Goal: Task Accomplishment & Management: Manage account settings

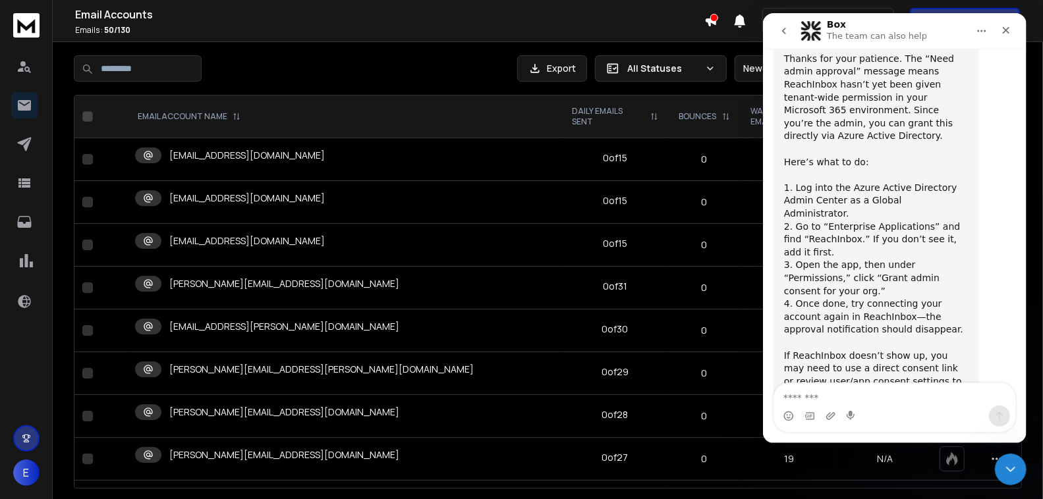
scroll to position [1484, 0]
click at [1007, 24] on div "Close" at bounding box center [1006, 30] width 24 height 24
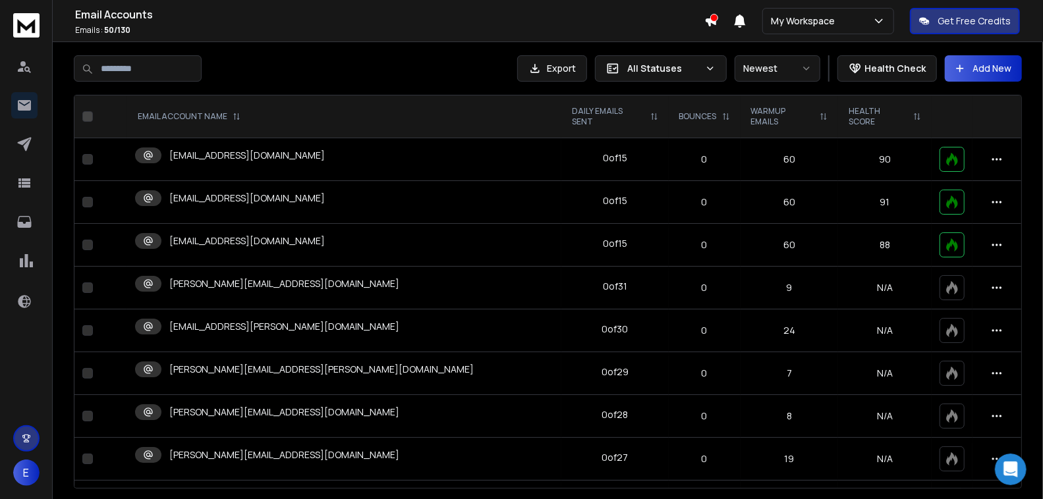
click at [976, 72] on button "Add New" at bounding box center [983, 68] width 77 height 26
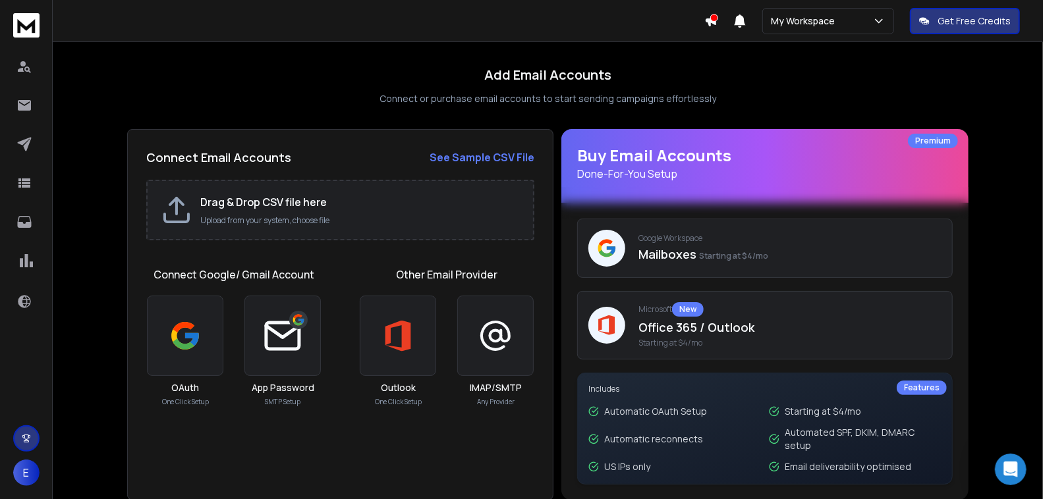
click at [388, 329] on icon at bounding box center [398, 335] width 26 height 31
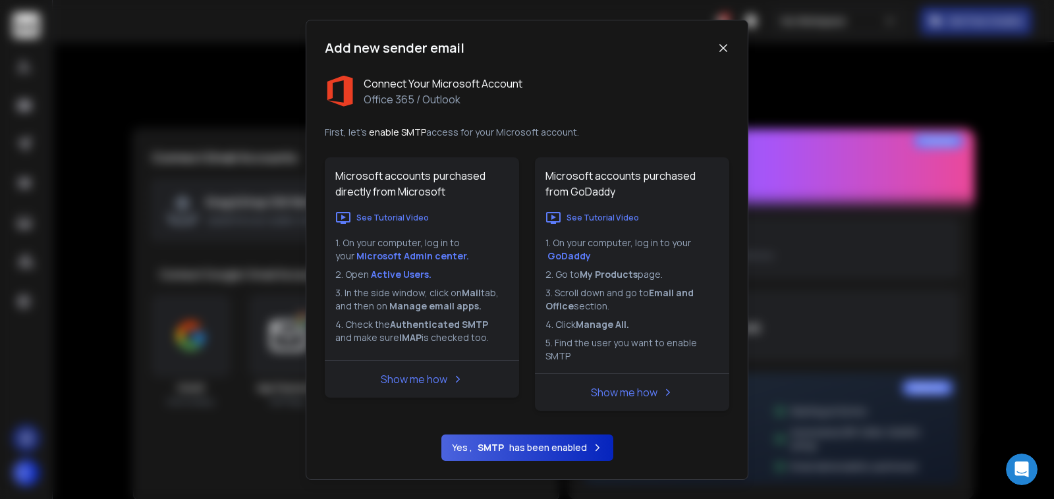
click at [524, 443] on button "Yes , SMTP has been enabled" at bounding box center [527, 448] width 172 height 26
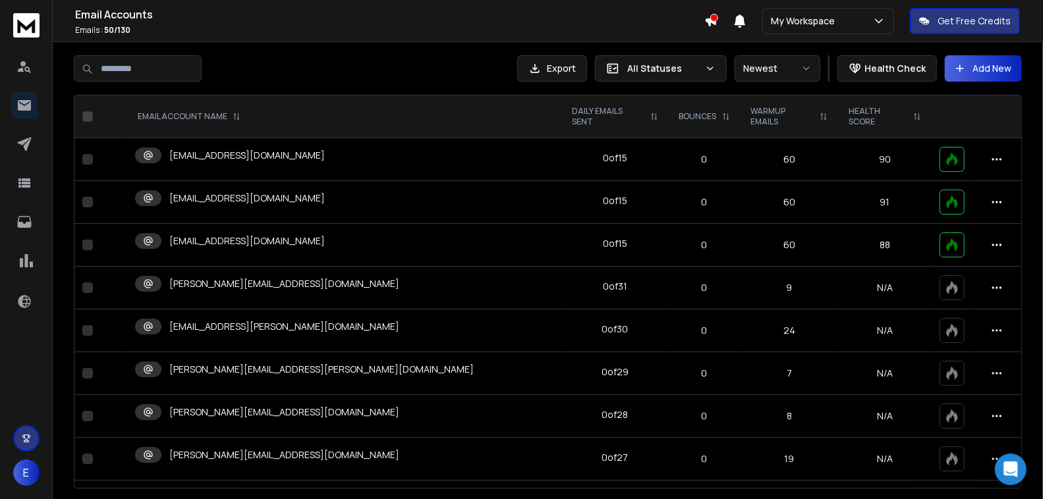
click at [968, 67] on button "Add New" at bounding box center [983, 68] width 77 height 26
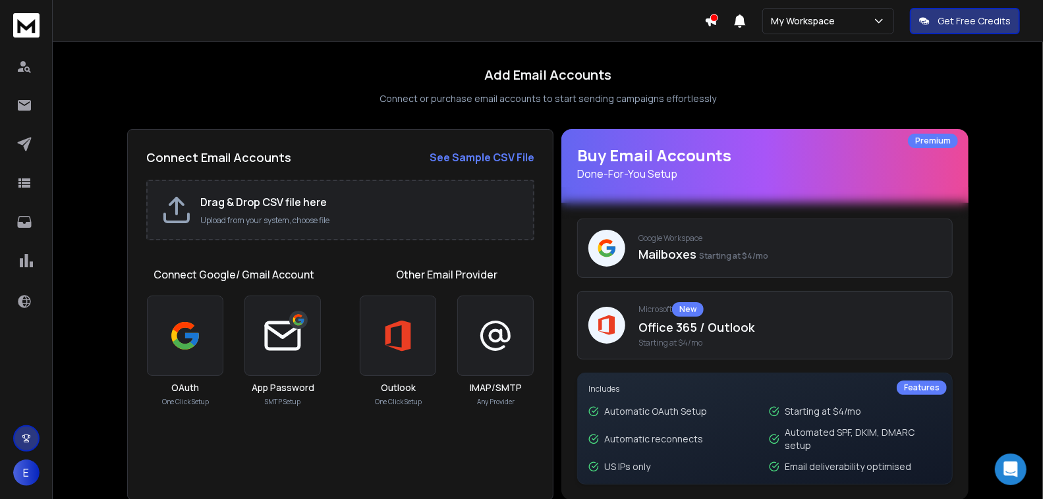
click at [420, 318] on div at bounding box center [398, 336] width 76 height 80
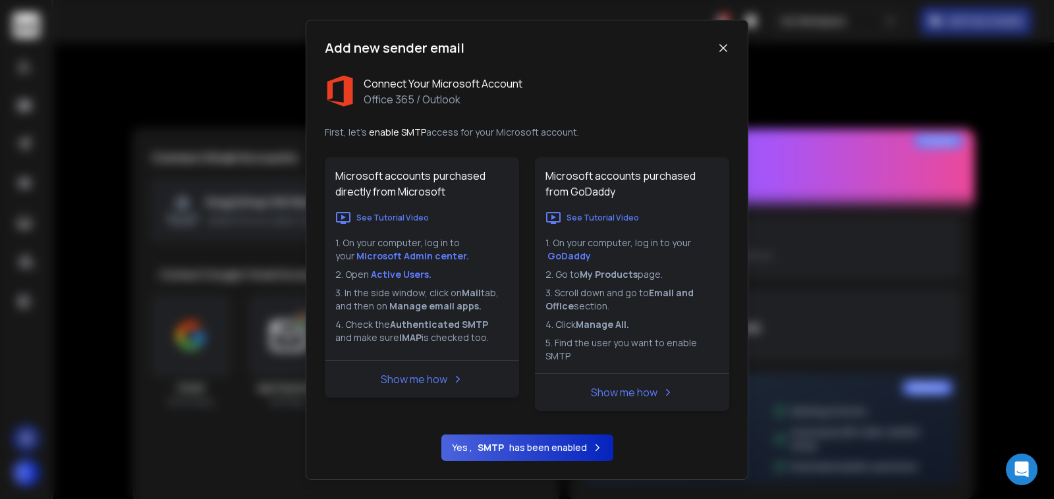
click at [488, 441] on b "SMTP" at bounding box center [491, 447] width 26 height 13
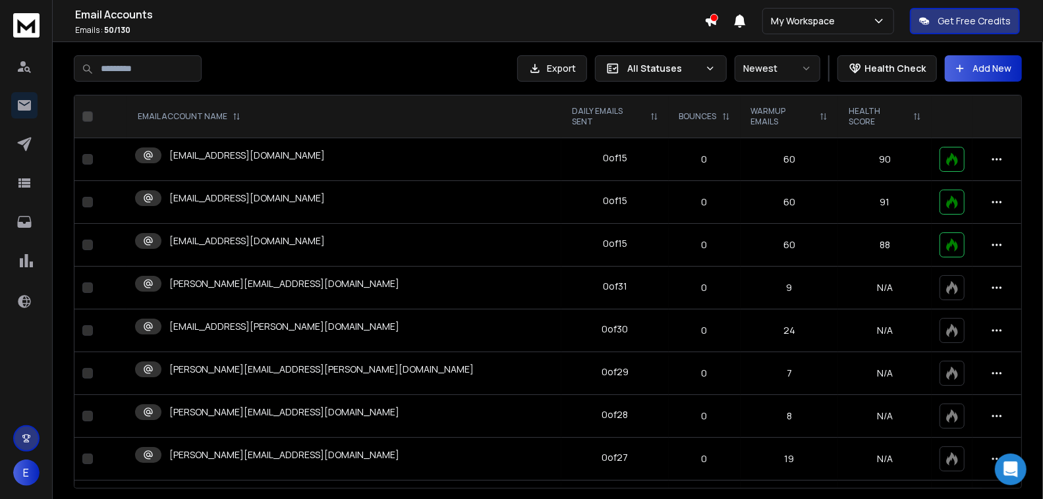
click at [969, 79] on button "Add New" at bounding box center [983, 68] width 77 height 26
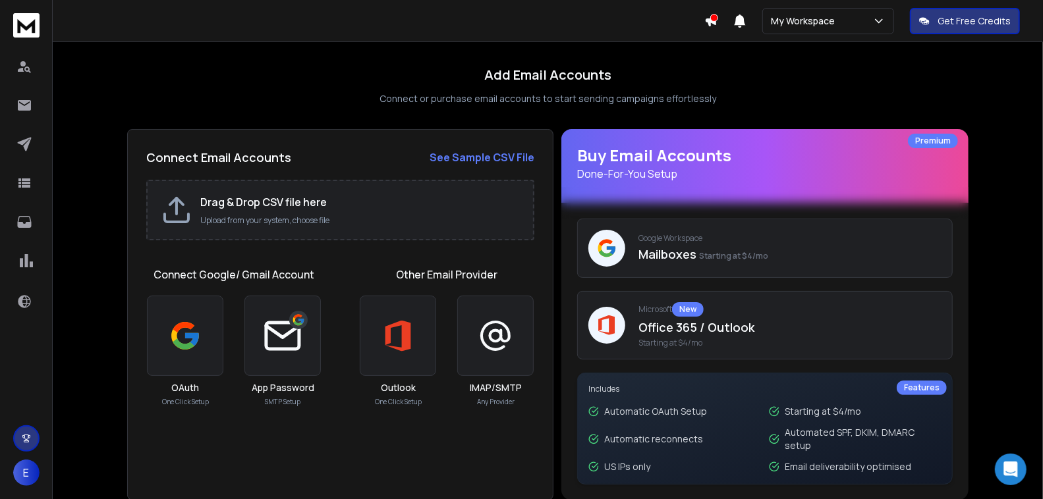
click at [412, 362] on div at bounding box center [398, 336] width 76 height 80
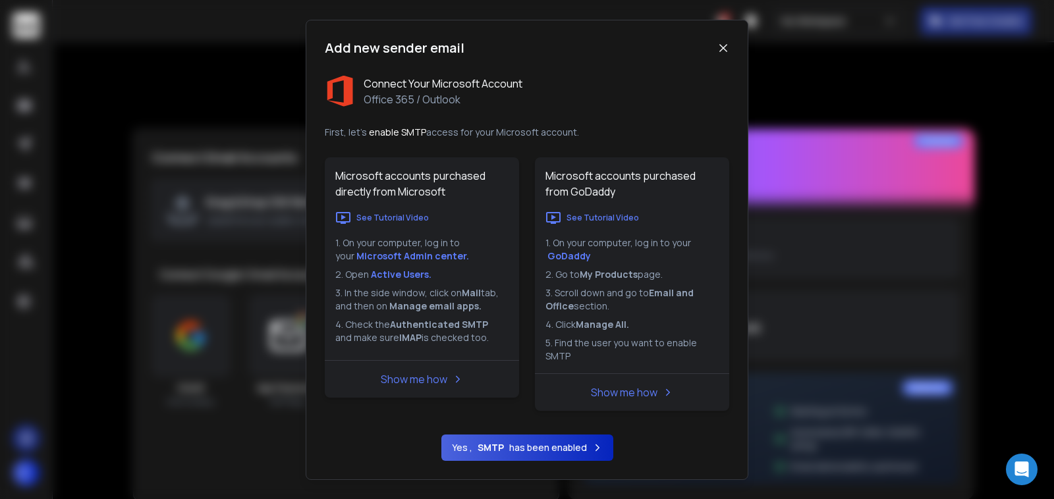
click at [536, 453] on button "Yes , SMTP has been enabled" at bounding box center [527, 448] width 172 height 26
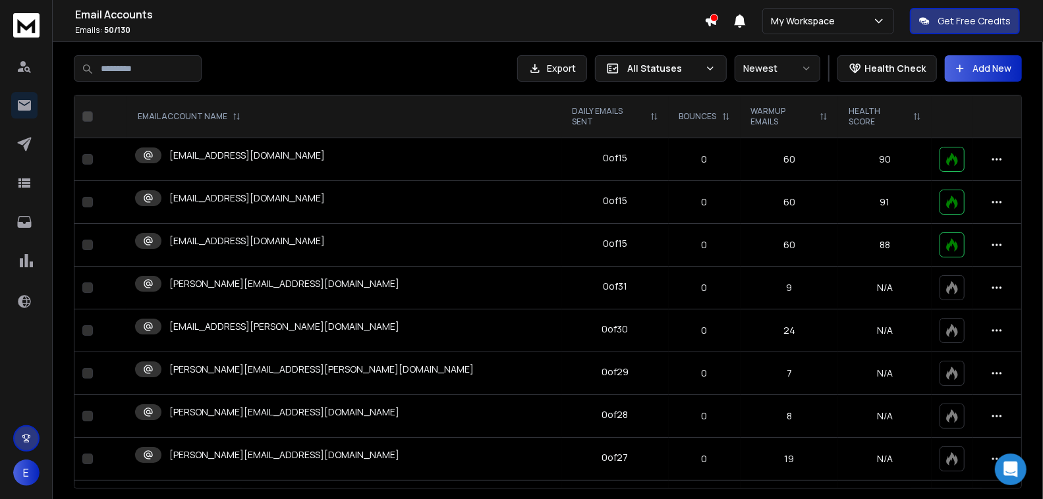
click at [985, 61] on button "Add New" at bounding box center [983, 68] width 77 height 26
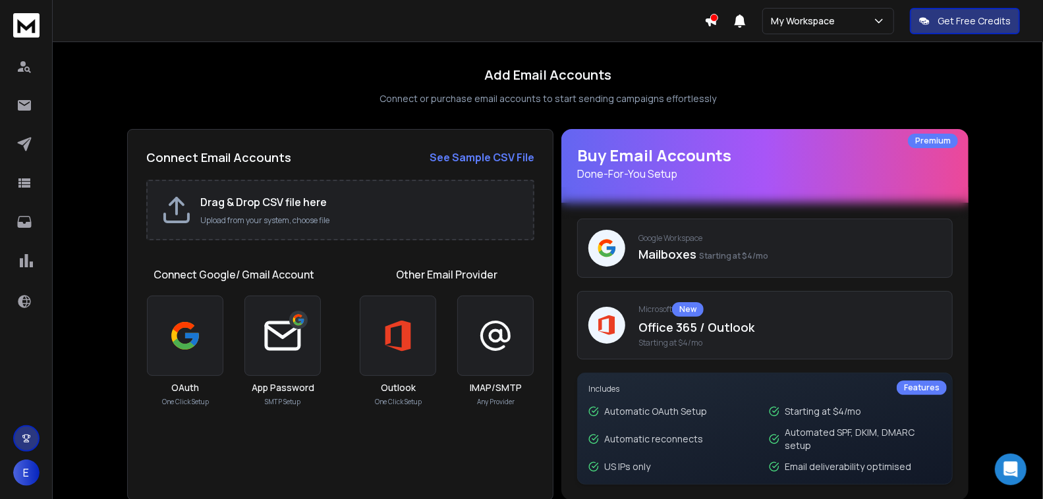
click at [435, 340] on div at bounding box center [398, 336] width 76 height 80
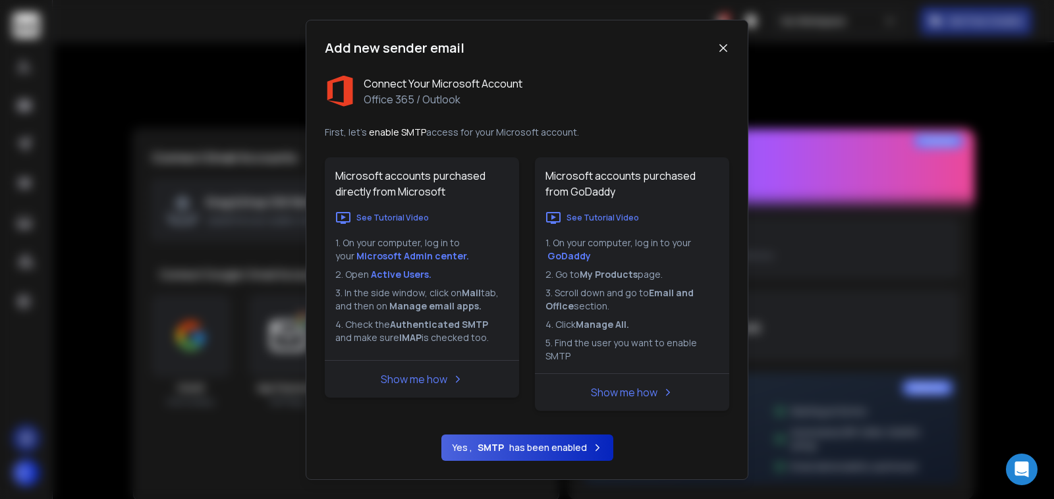
click at [584, 435] on button "Yes , SMTP has been enabled" at bounding box center [527, 448] width 172 height 26
